Goal: Find specific page/section: Find specific page/section

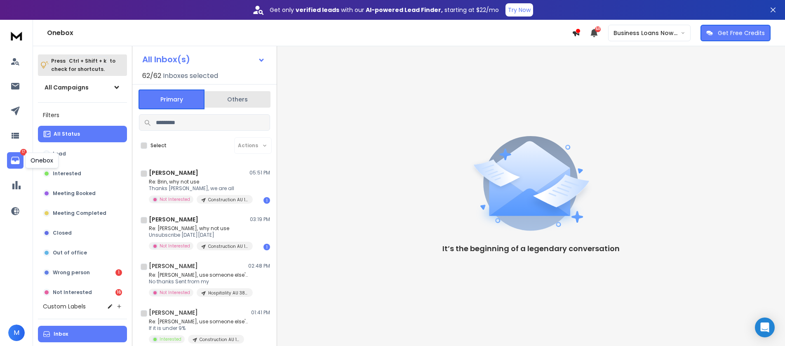
click at [61, 131] on p "All Status" at bounding box center [67, 134] width 26 height 7
click at [8, 82] on link at bounding box center [15, 86] width 16 height 16
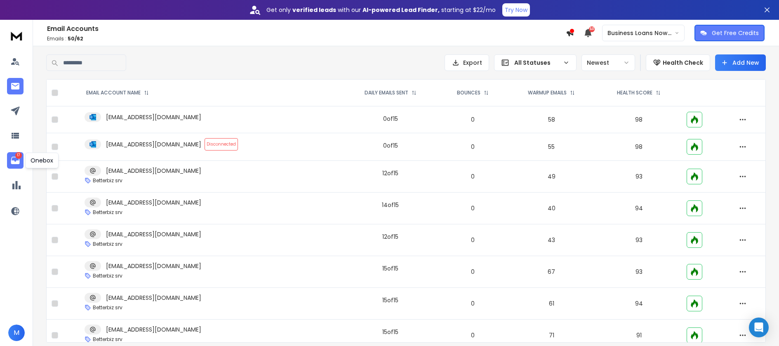
click at [10, 160] on icon at bounding box center [15, 160] width 10 height 10
